Goal: Task Accomplishment & Management: Manage account settings

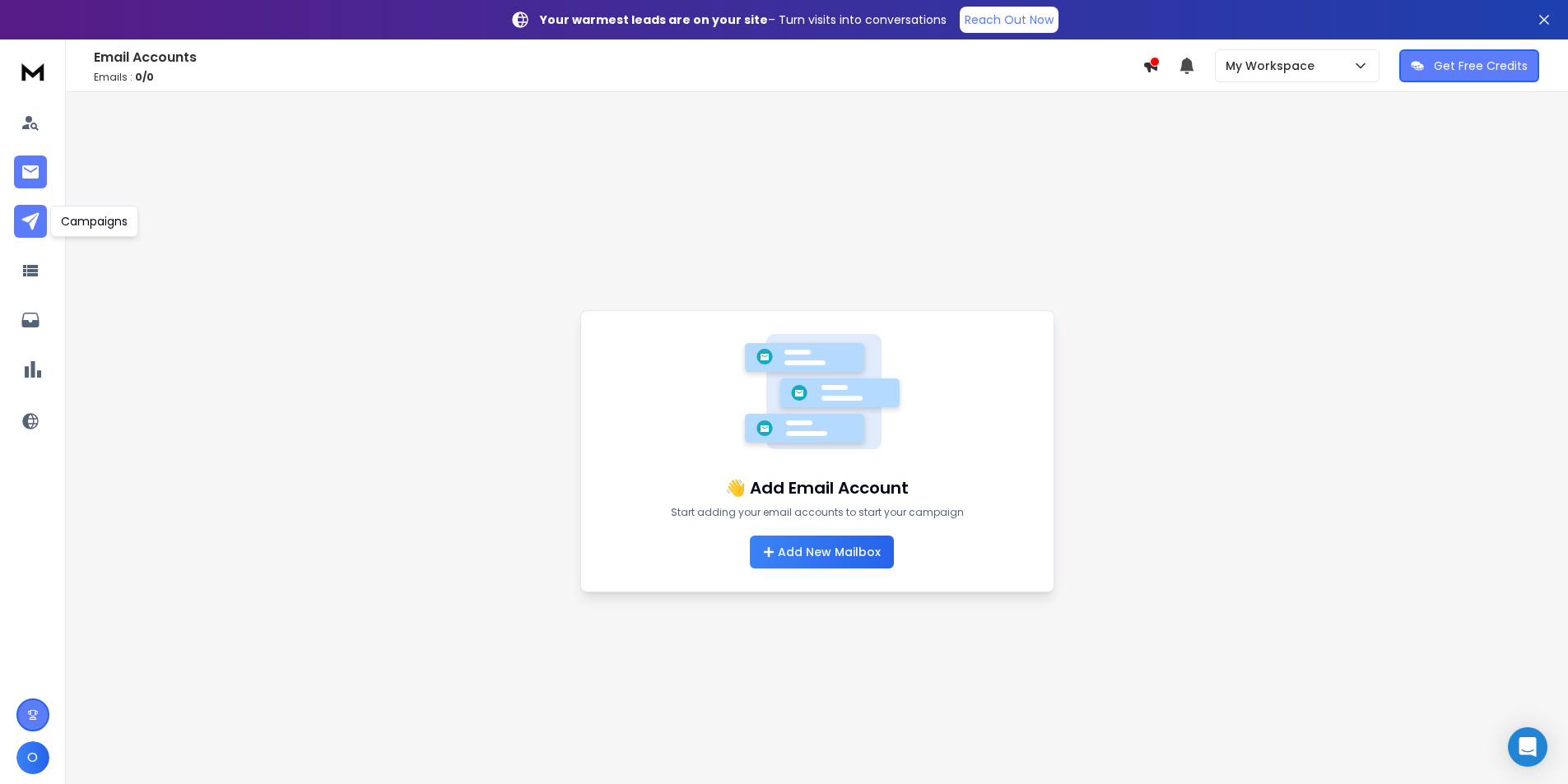
click at [35, 214] on icon at bounding box center [30, 221] width 18 height 18
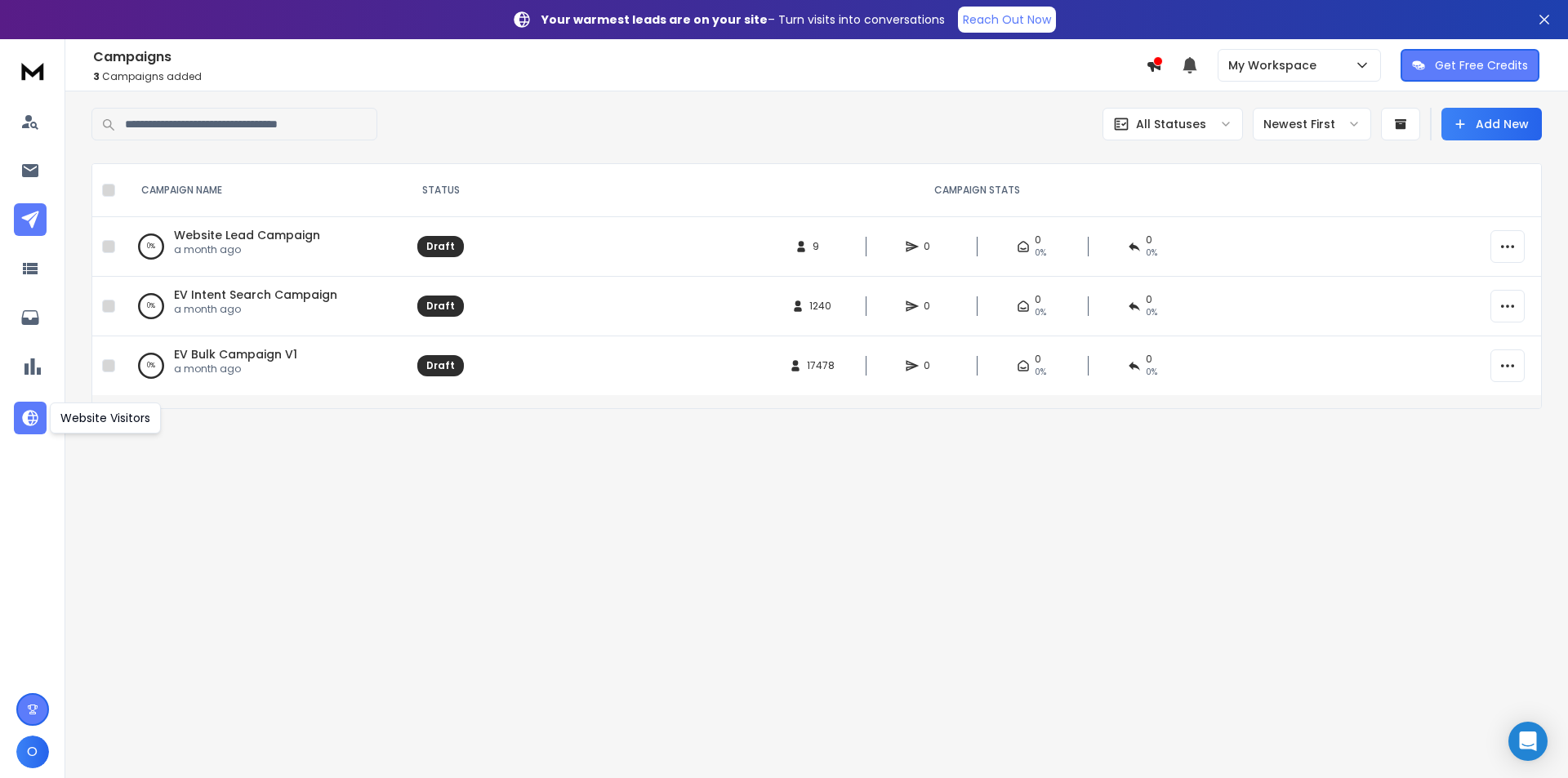
click at [36, 418] on icon at bounding box center [30, 418] width 20 height 19
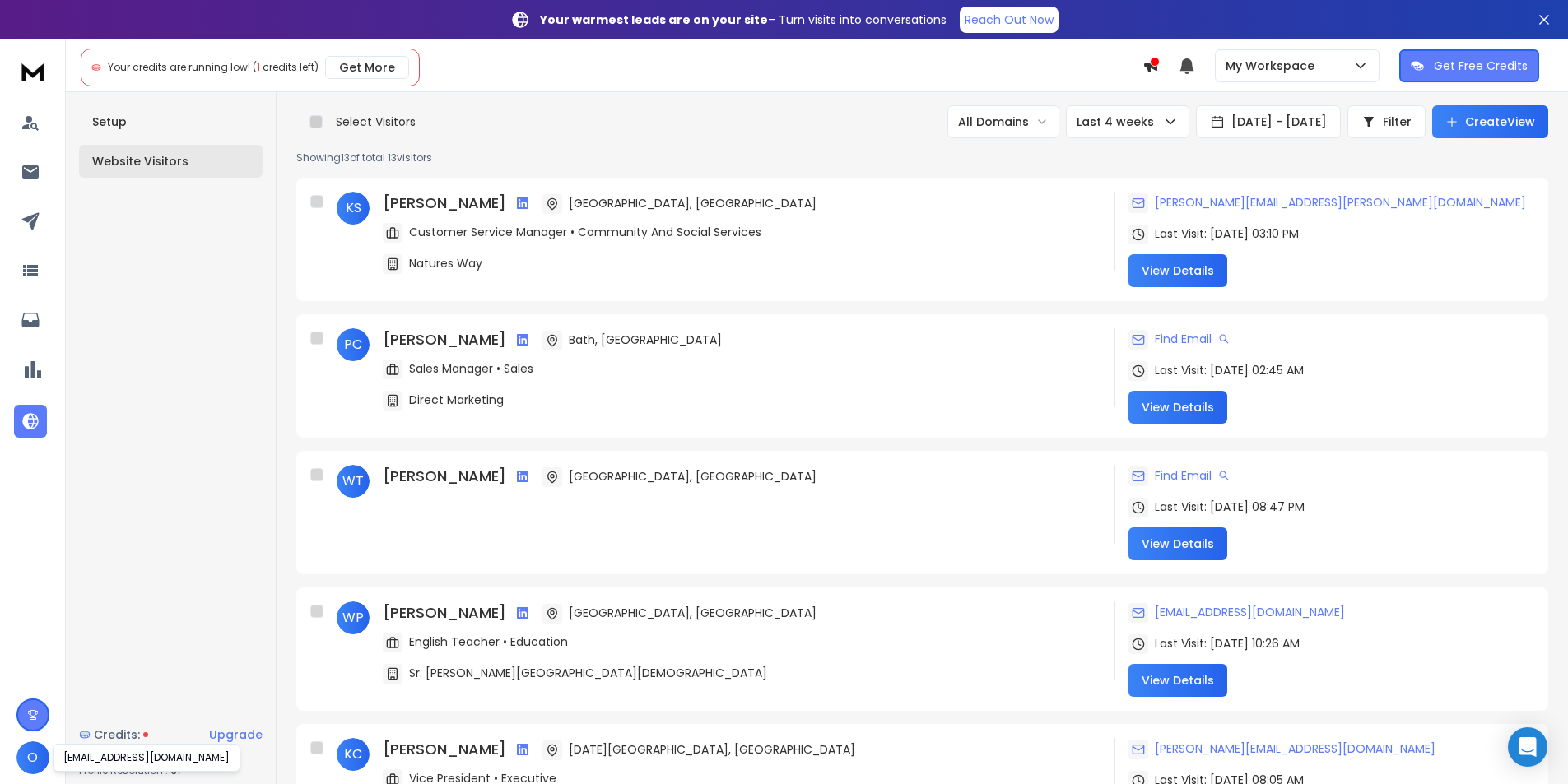
click at [32, 752] on span "O" at bounding box center [32, 757] width 32 height 32
click at [141, 726] on icon at bounding box center [141, 730] width 13 height 13
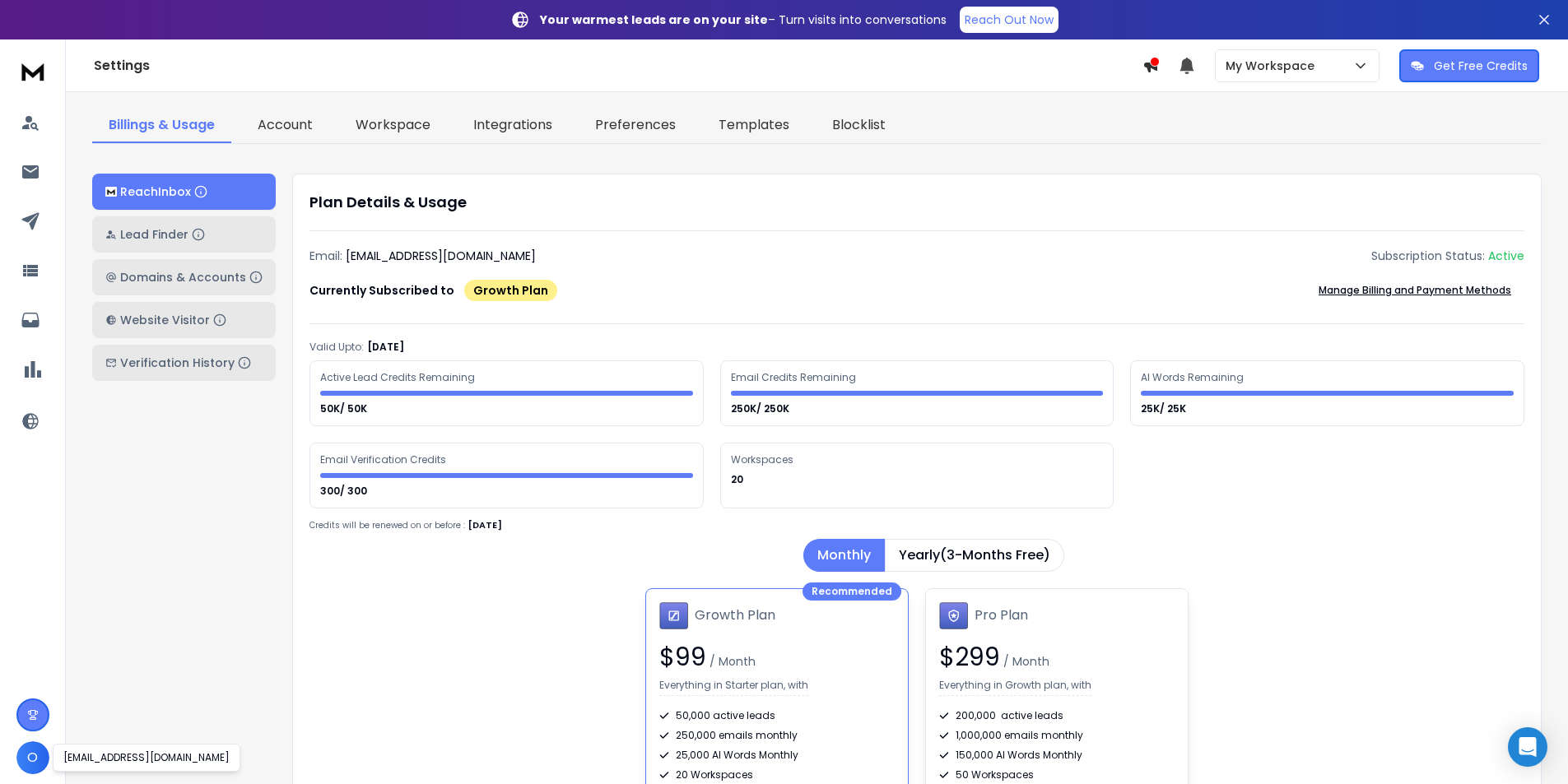
click at [38, 747] on span "O" at bounding box center [32, 757] width 32 height 32
click at [99, 723] on p "Settings" at bounding box center [102, 730] width 47 height 17
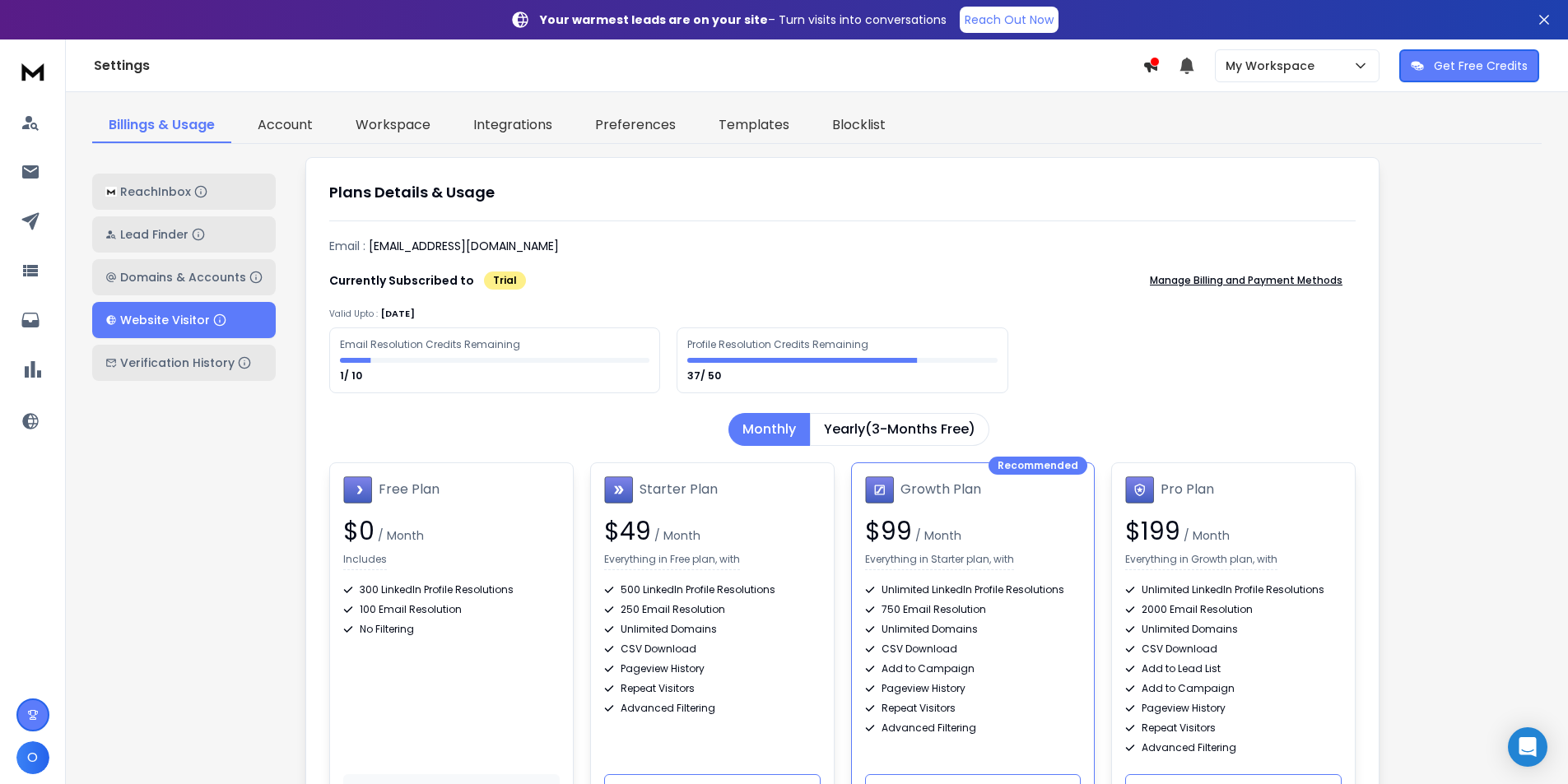
click at [172, 321] on button "Website Visitor" at bounding box center [184, 319] width 184 height 36
click at [26, 179] on icon at bounding box center [30, 172] width 20 height 20
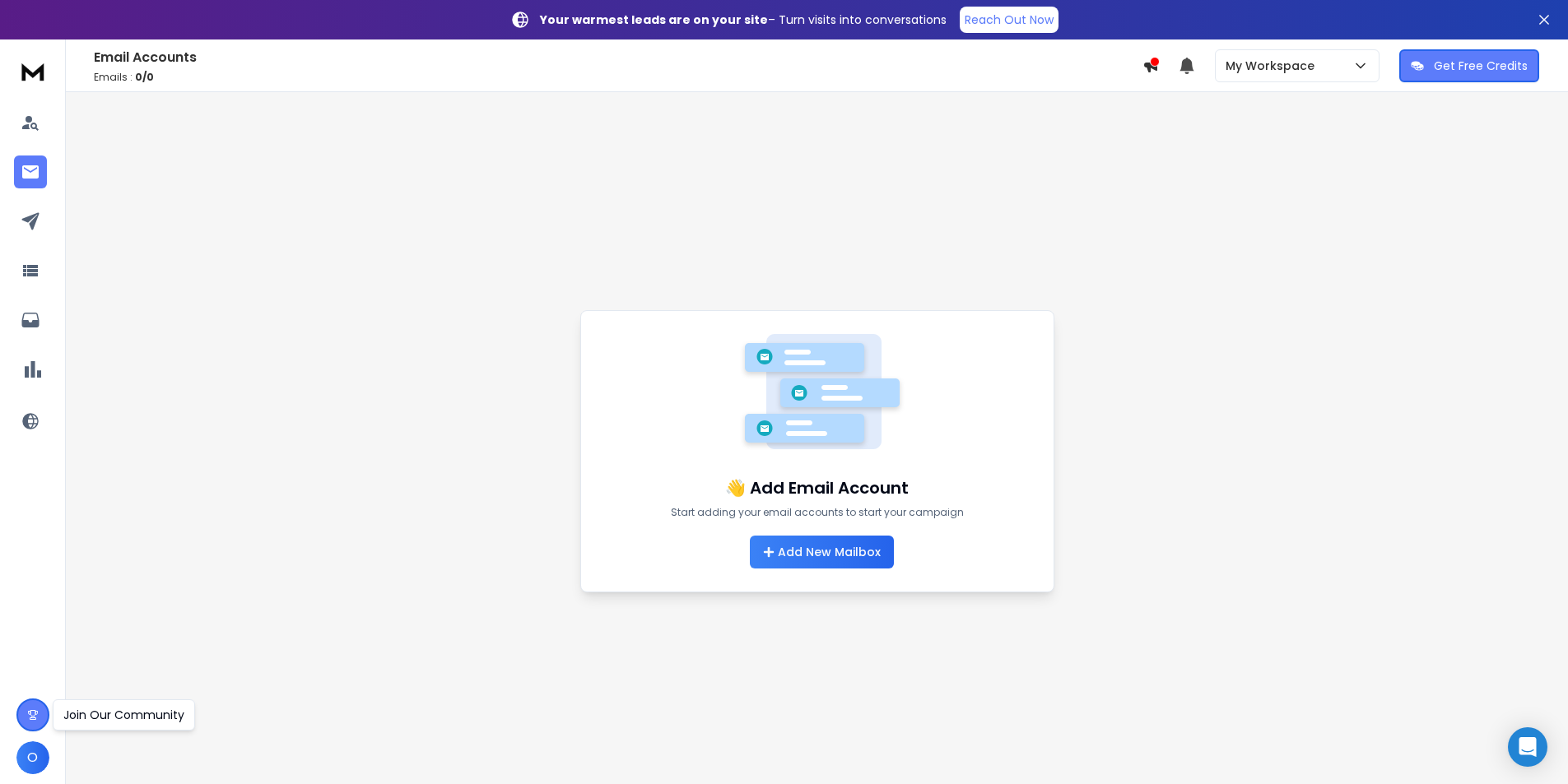
click at [33, 752] on span "O" at bounding box center [32, 757] width 32 height 32
click at [92, 756] on p "Logout" at bounding box center [98, 756] width 39 height 17
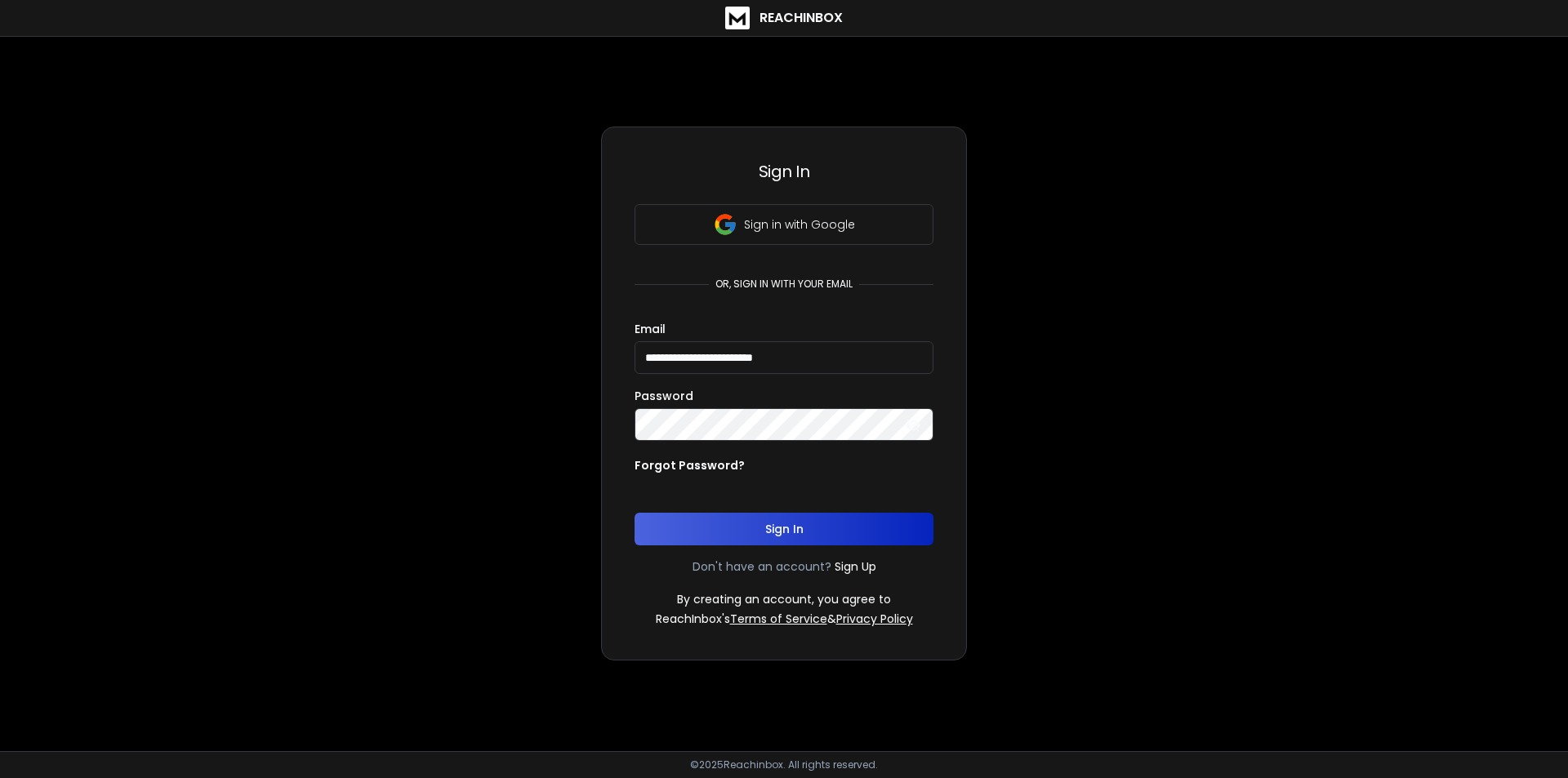
click at [751, 350] on input "**********" at bounding box center [784, 357] width 299 height 32
type input "**********"
click at [763, 534] on button "Sign In" at bounding box center [784, 528] width 299 height 32
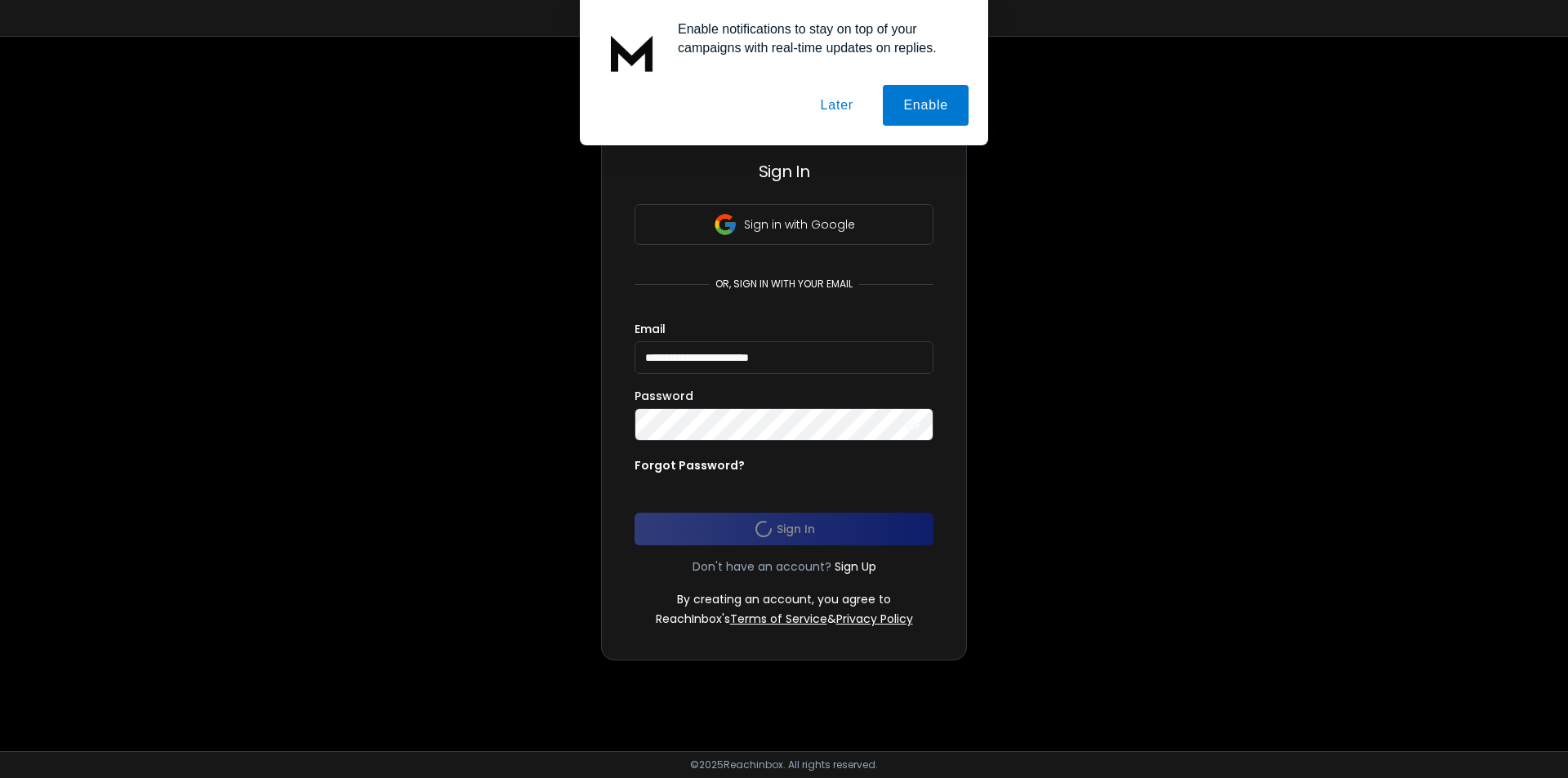
click at [839, 106] on button "Later" at bounding box center [836, 105] width 73 height 41
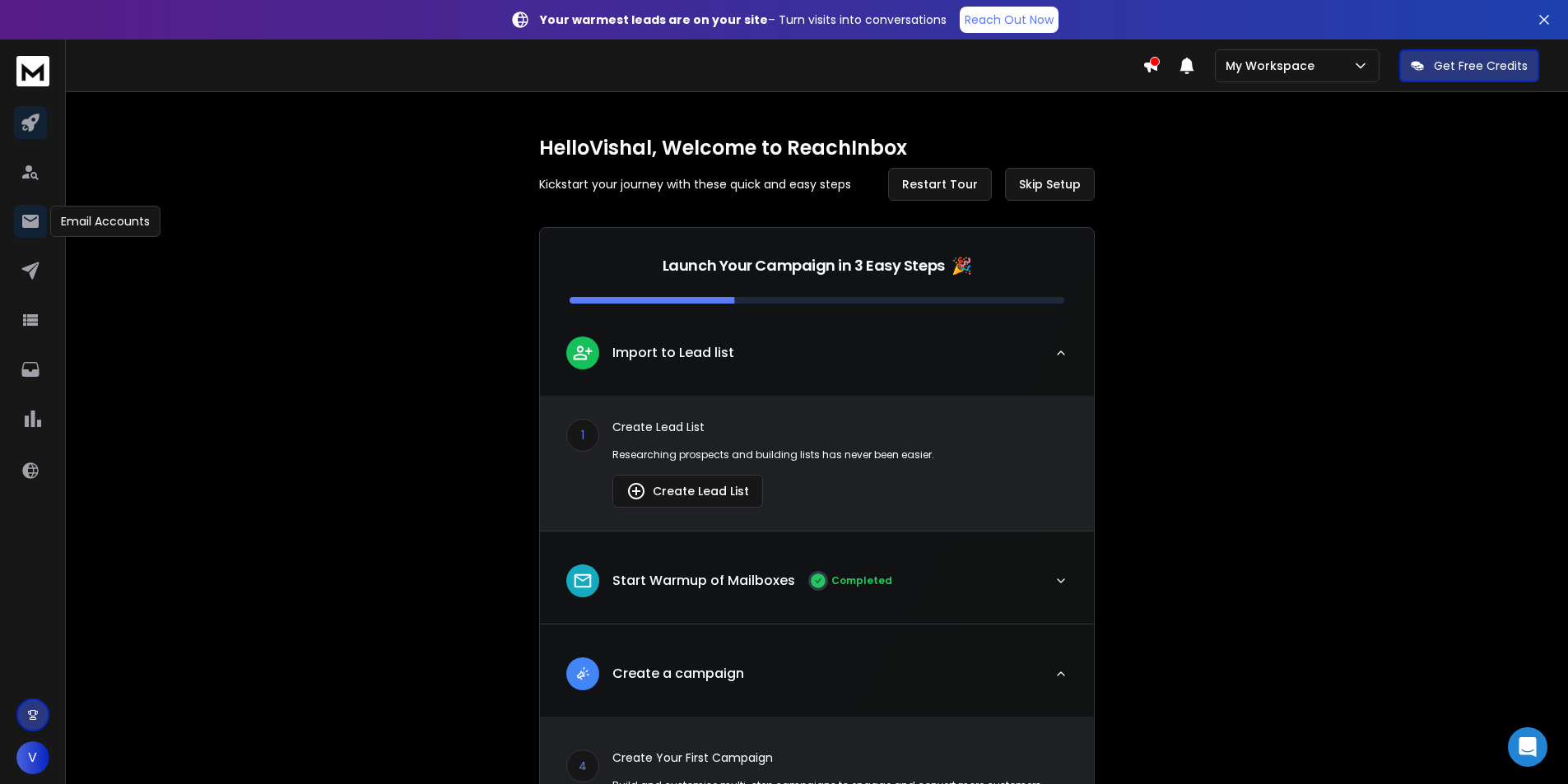
click at [28, 220] on icon at bounding box center [30, 221] width 17 height 13
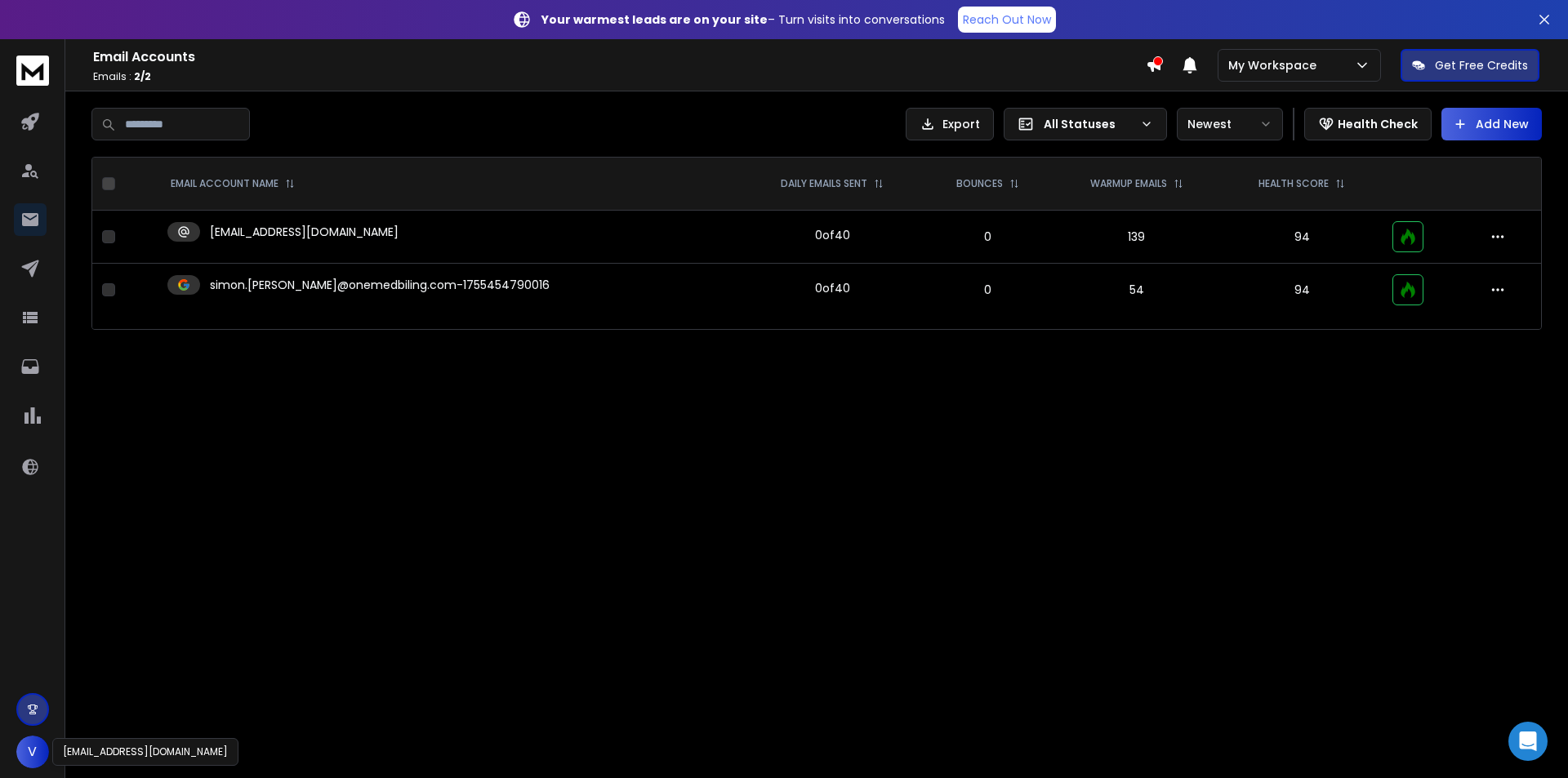
click at [32, 765] on span "V" at bounding box center [32, 752] width 32 height 32
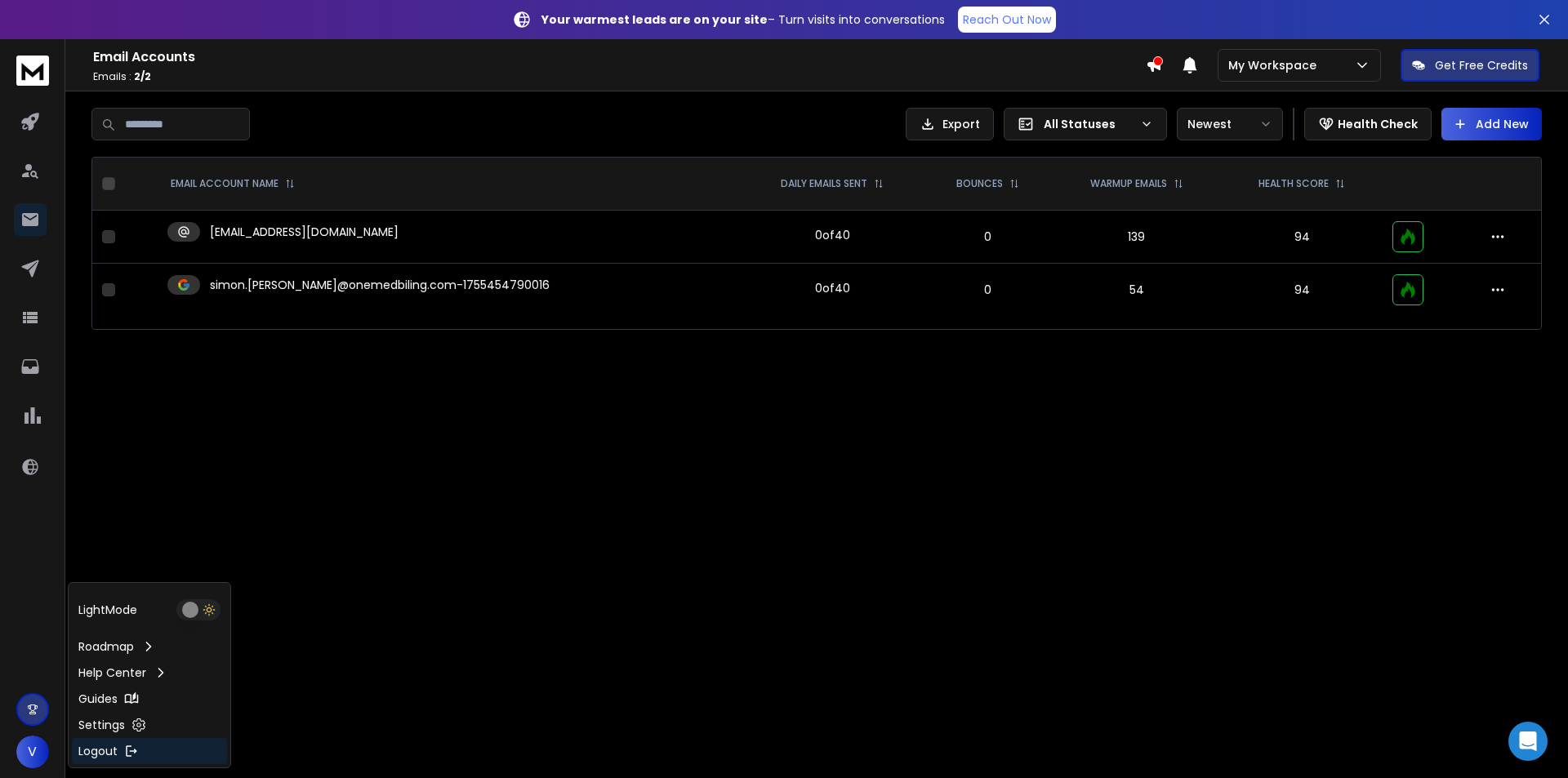
click at [88, 748] on p "Logout" at bounding box center [98, 751] width 39 height 17
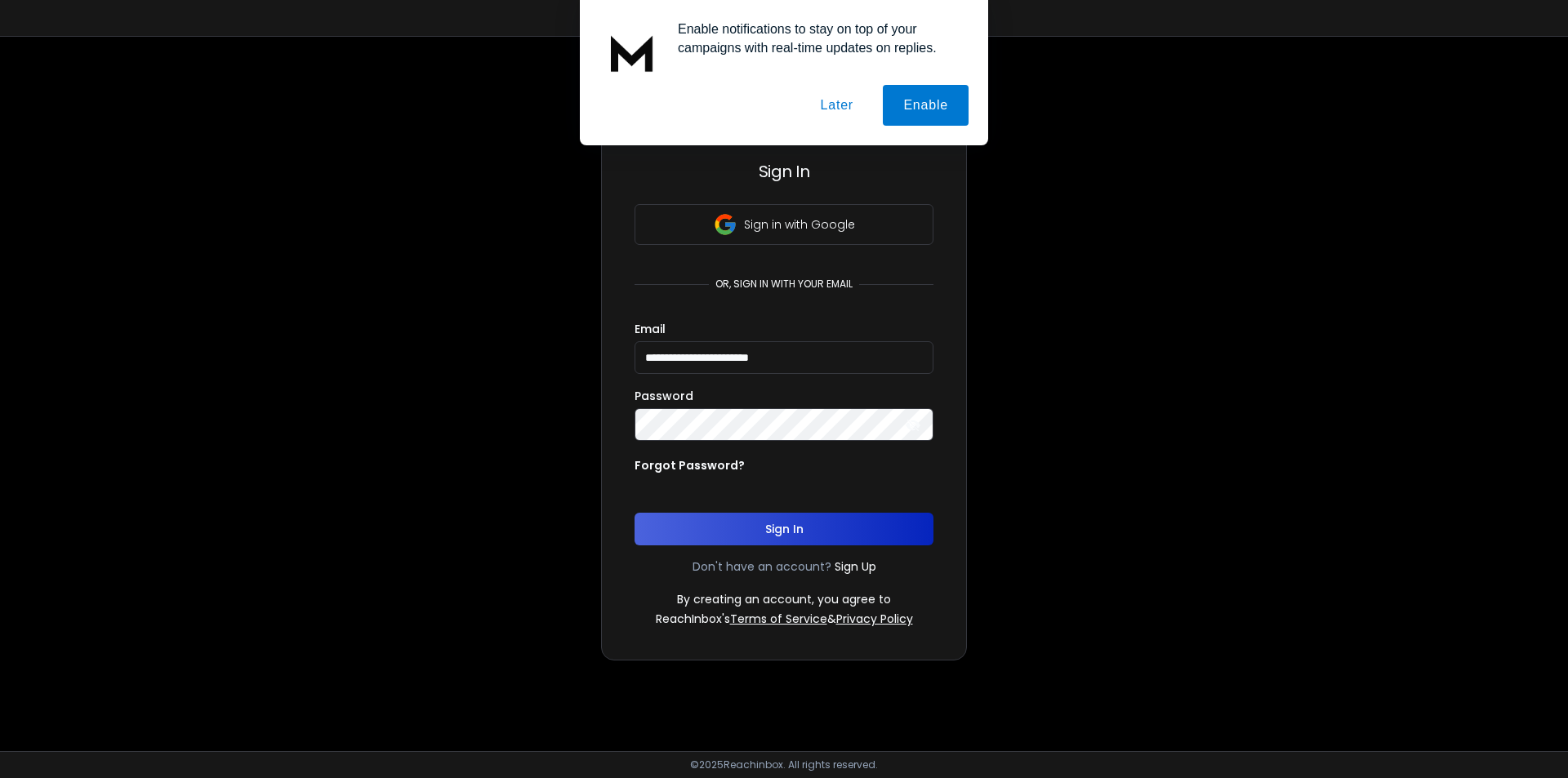
click at [795, 350] on input "**********" at bounding box center [784, 357] width 299 height 32
type input "**********"
click at [747, 524] on button "Sign In" at bounding box center [784, 528] width 299 height 32
click at [835, 105] on button "Later" at bounding box center [836, 105] width 73 height 41
